Goal: Task Accomplishment & Management: Manage account settings

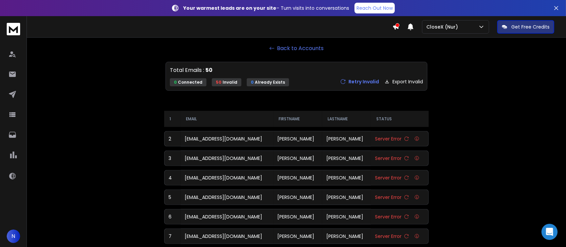
scroll to position [627, 0]
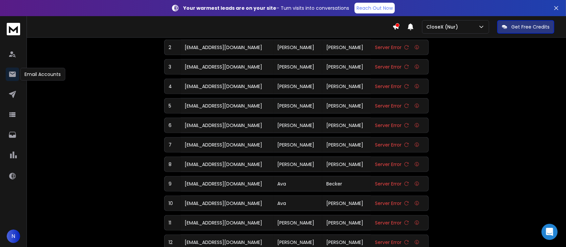
click at [14, 69] on link at bounding box center [12, 74] width 13 height 13
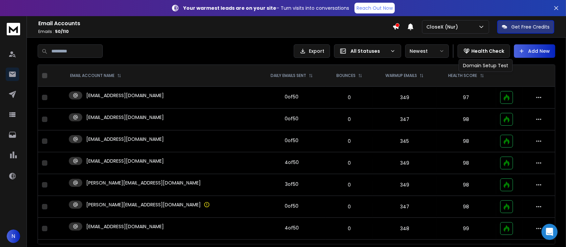
click at [524, 50] on icon at bounding box center [522, 51] width 5 height 5
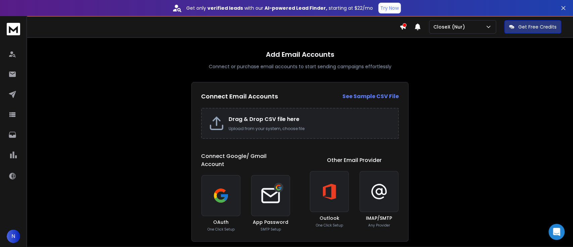
click at [302, 126] on p "Upload from your system, choose file" at bounding box center [310, 128] width 163 height 5
type input "**********"
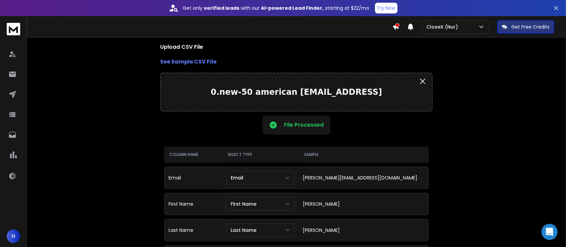
click at [426, 81] on icon at bounding box center [422, 81] width 5 height 5
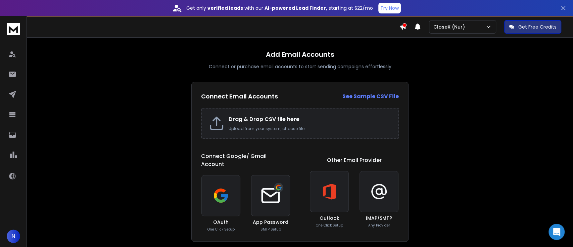
click at [262, 118] on h2 "Drag & Drop CSV file here" at bounding box center [310, 119] width 163 height 8
type input "**********"
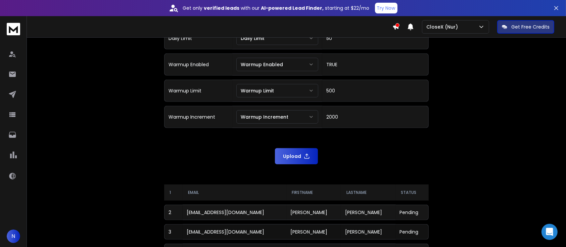
scroll to position [448, 0]
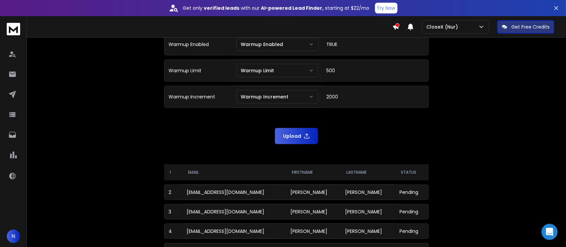
click at [306, 133] on icon at bounding box center [307, 136] width 6 height 6
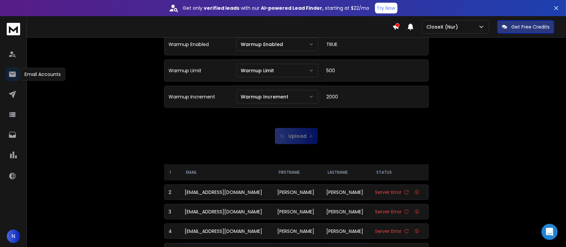
click at [11, 77] on icon at bounding box center [12, 74] width 7 height 5
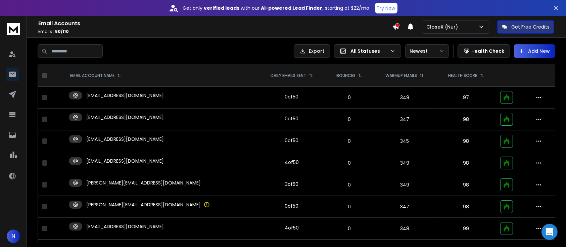
click at [137, 182] on p "[PERSON_NAME][EMAIL_ADDRESS][DOMAIN_NAME]" at bounding box center [143, 182] width 115 height 7
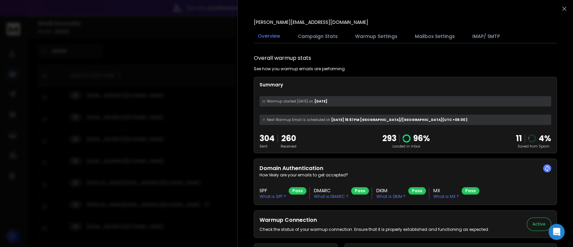
click at [418, 35] on button "Mailbox Settings" at bounding box center [435, 36] width 48 height 15
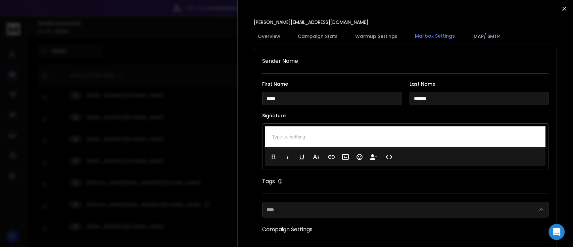
click at [562, 9] on icon "button" at bounding box center [564, 8] width 7 height 7
